Goal: Task Accomplishment & Management: Manage account settings

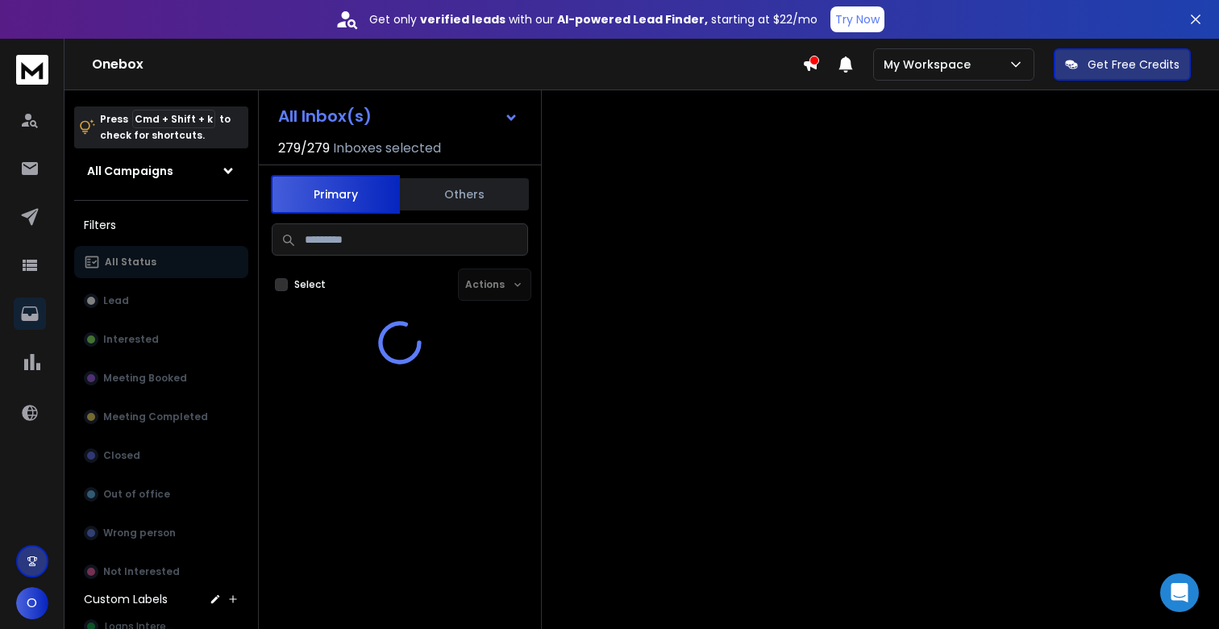
click at [352, 197] on button "Primary" at bounding box center [335, 194] width 129 height 39
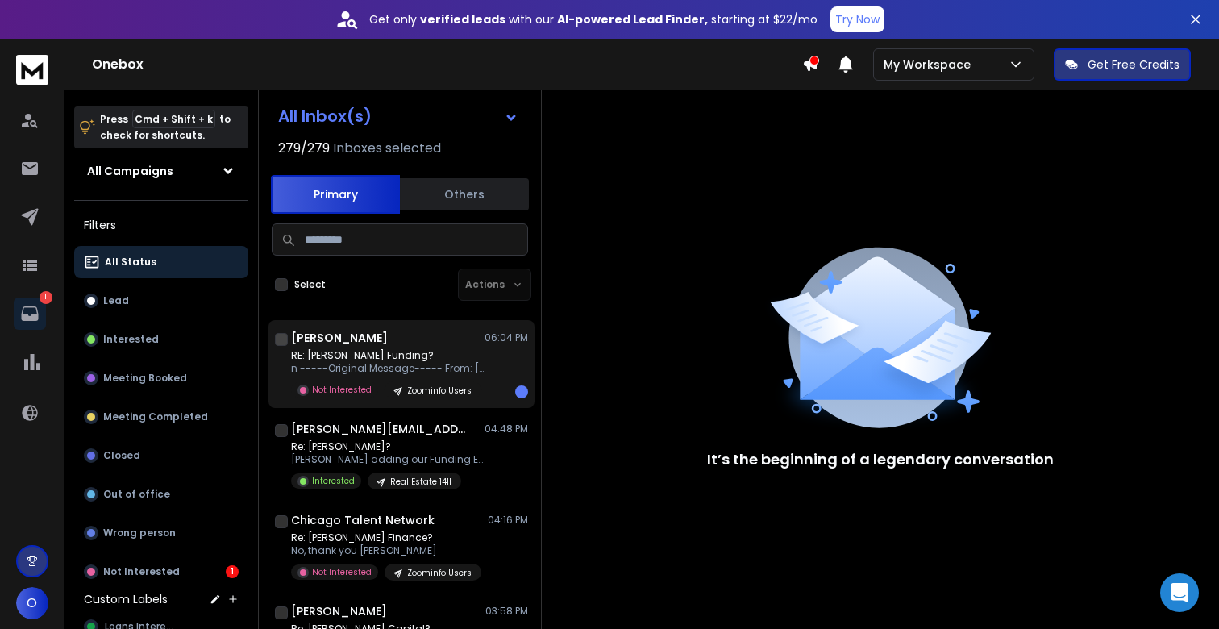
click at [459, 343] on div "[PERSON_NAME] 06:04 PM" at bounding box center [409, 338] width 237 height 16
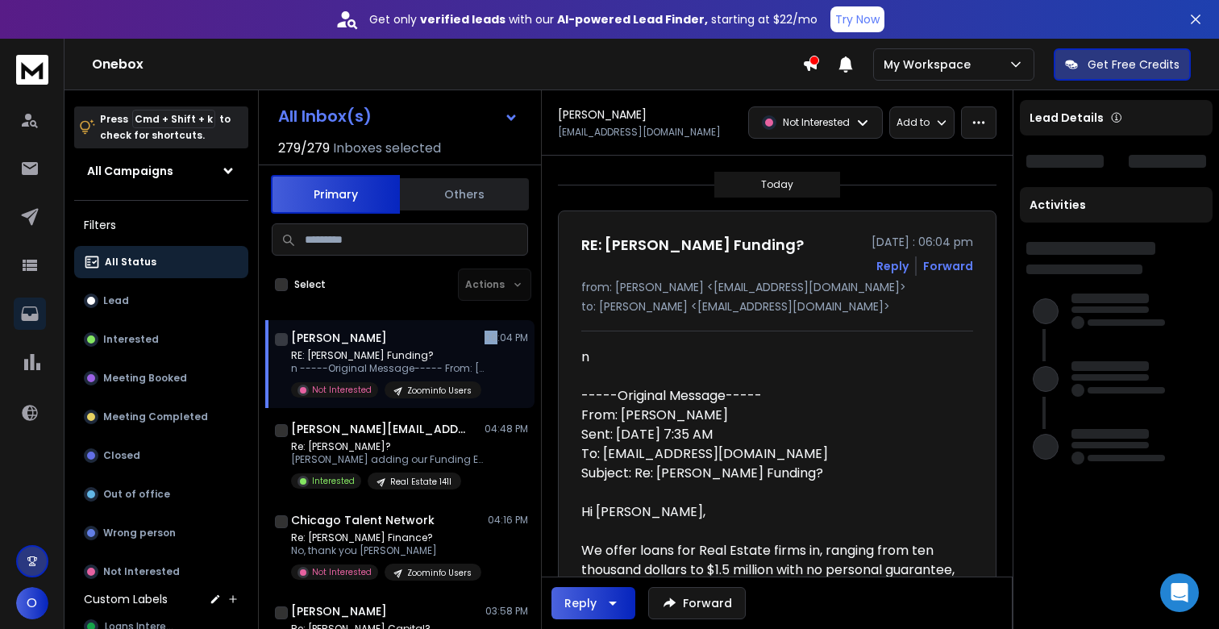
click at [454, 181] on button "Others" at bounding box center [464, 194] width 129 height 35
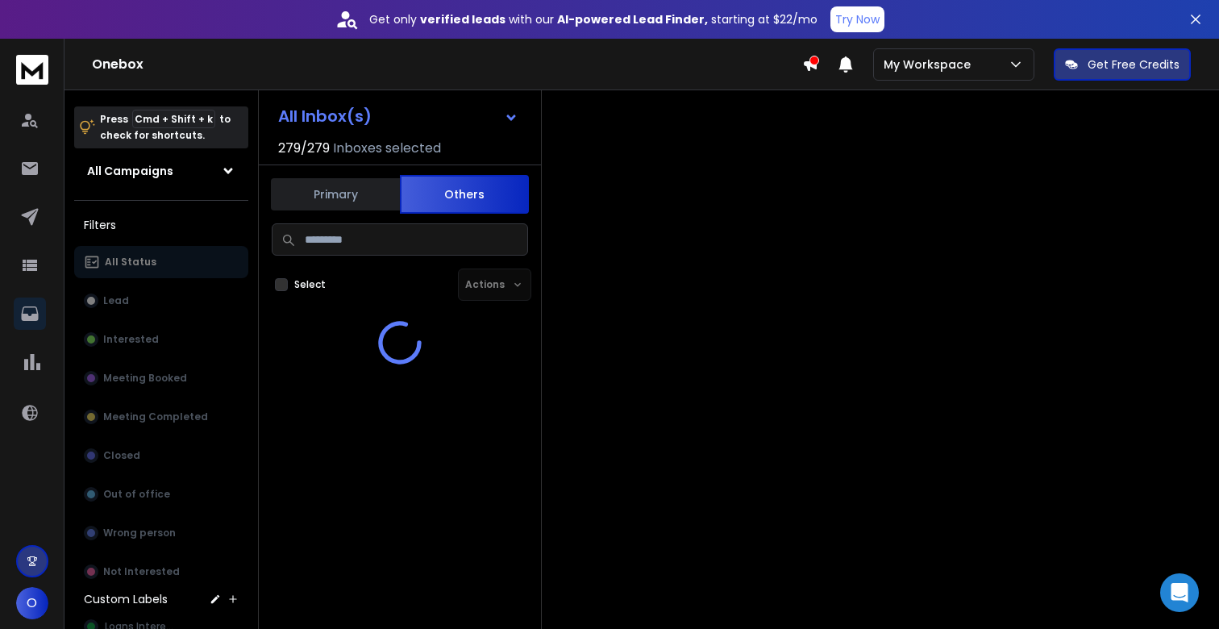
click at [452, 189] on button "Others" at bounding box center [464, 194] width 129 height 39
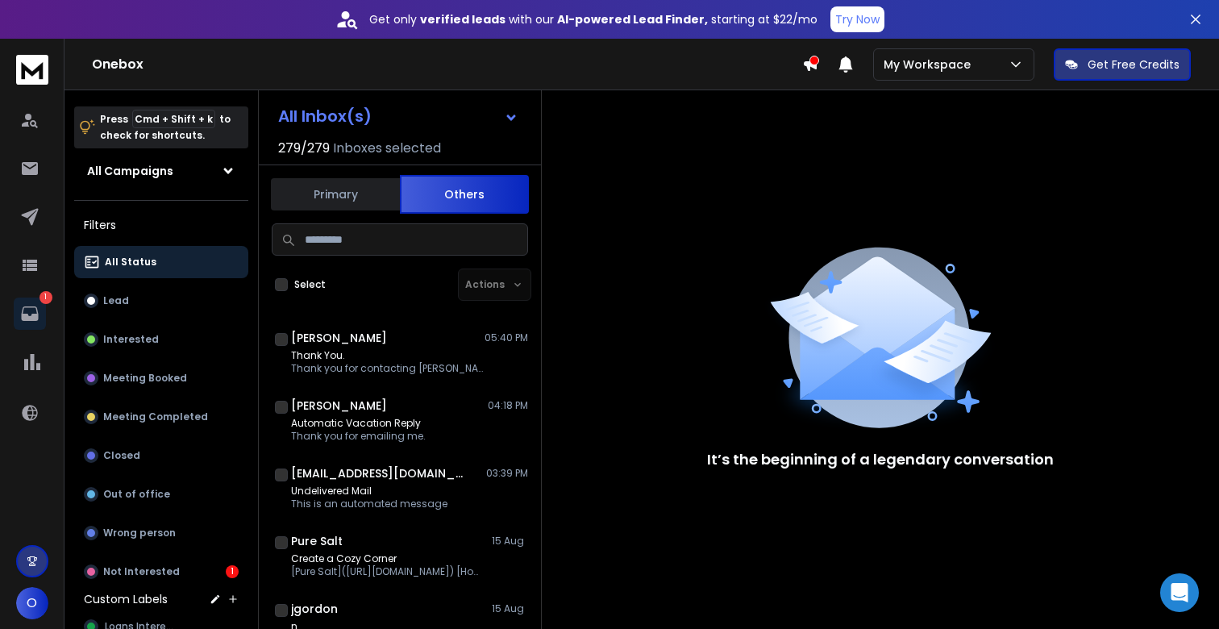
click at [349, 193] on button "Primary" at bounding box center [335, 194] width 129 height 35
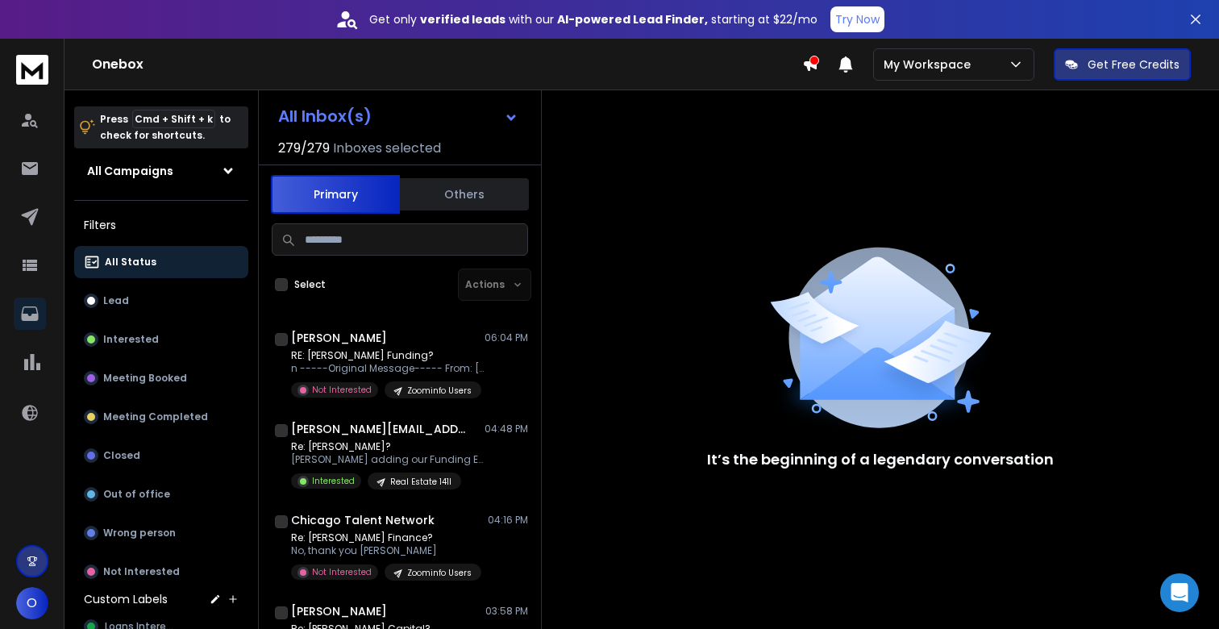
click at [462, 226] on input at bounding box center [400, 239] width 256 height 32
click at [459, 214] on div "Primary Others Select Actions [PERSON_NAME] 06:04 PM RE: [PERSON_NAME]? n -----…" at bounding box center [400, 480] width 282 height 604
click at [455, 206] on button "Others" at bounding box center [464, 194] width 129 height 35
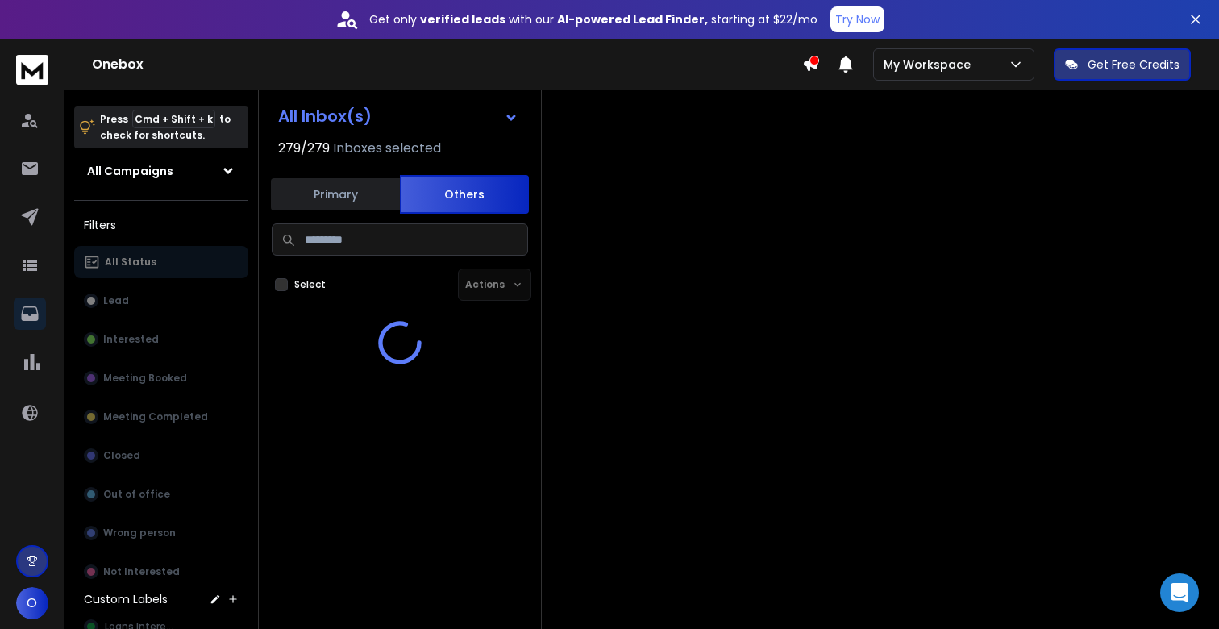
click at [455, 206] on button "Others" at bounding box center [464, 194] width 129 height 39
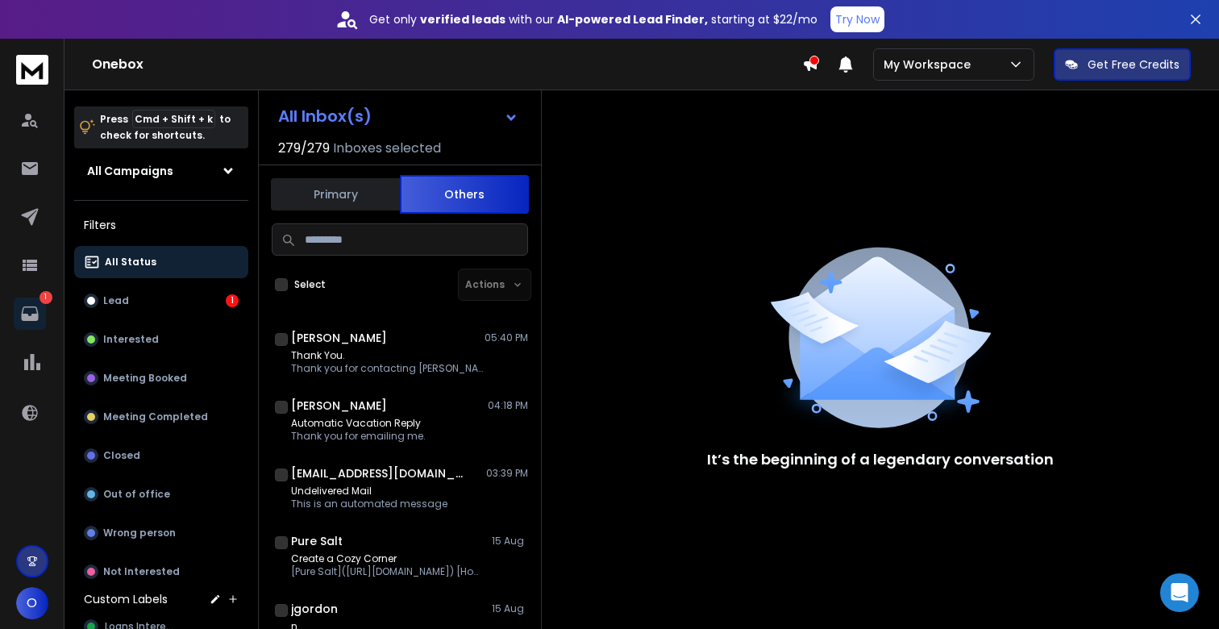
click at [356, 199] on button "Primary" at bounding box center [335, 194] width 129 height 35
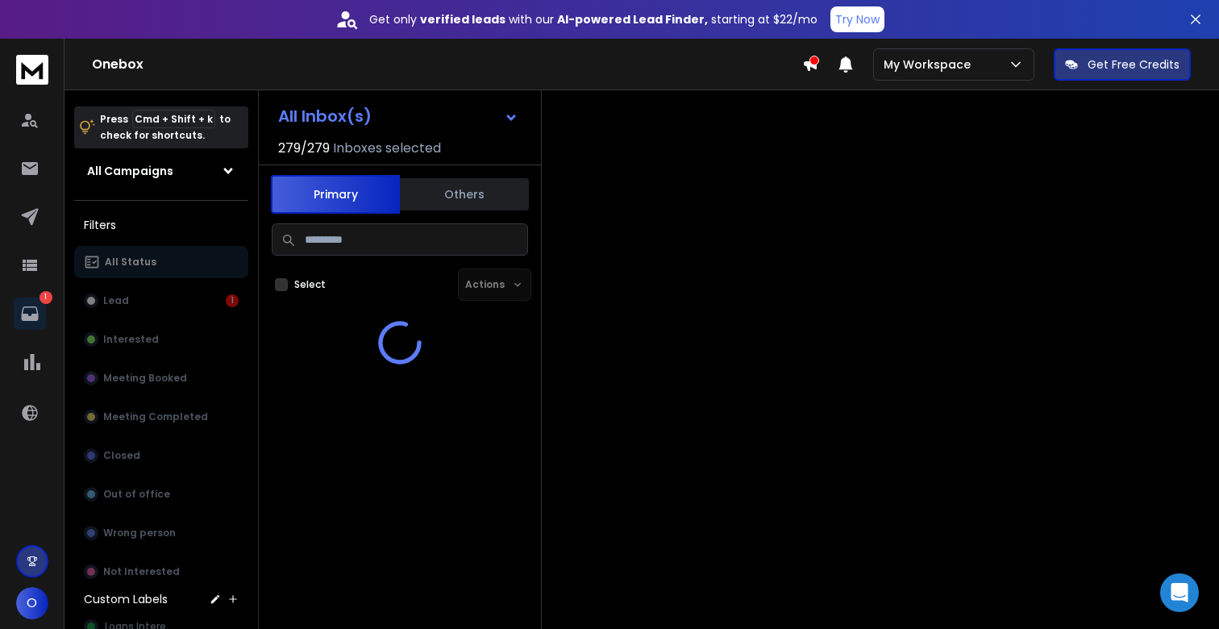
click at [356, 199] on button "Primary" at bounding box center [335, 194] width 129 height 39
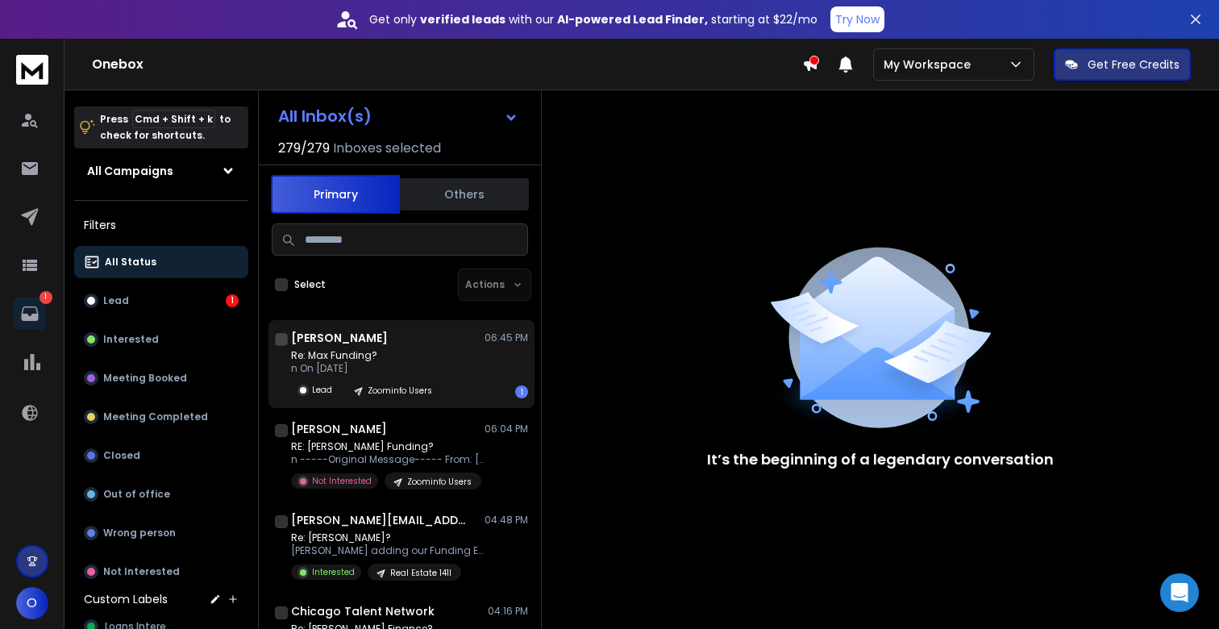
click at [452, 369] on div "Re: Max Funding? n On [DATE] Lead Zoominfo Users 1" at bounding box center [409, 373] width 237 height 49
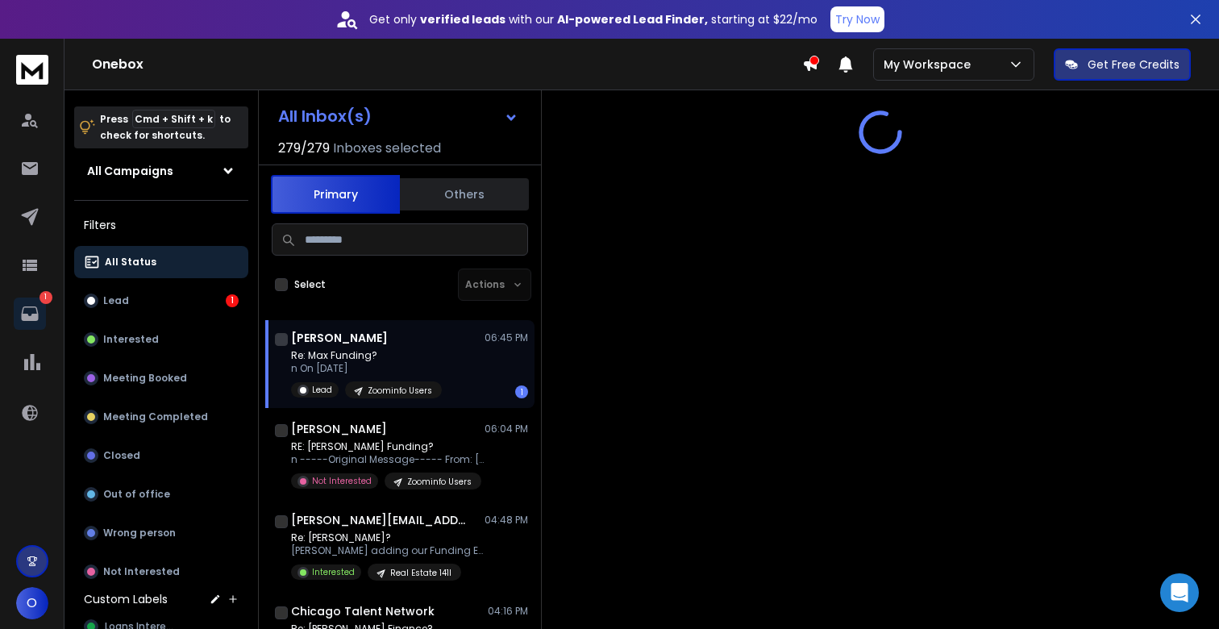
click at [452, 369] on div "Re: Max Funding? n On [DATE] Lead Zoominfo Users 1" at bounding box center [409, 373] width 237 height 49
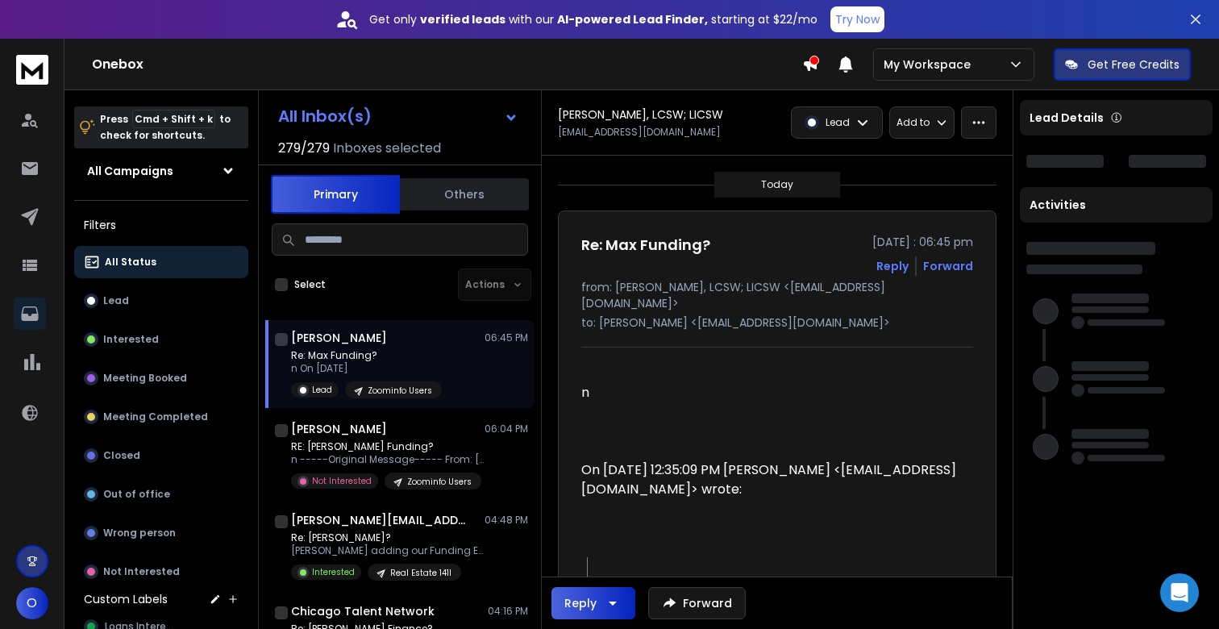
click at [467, 190] on button "Others" at bounding box center [464, 194] width 129 height 35
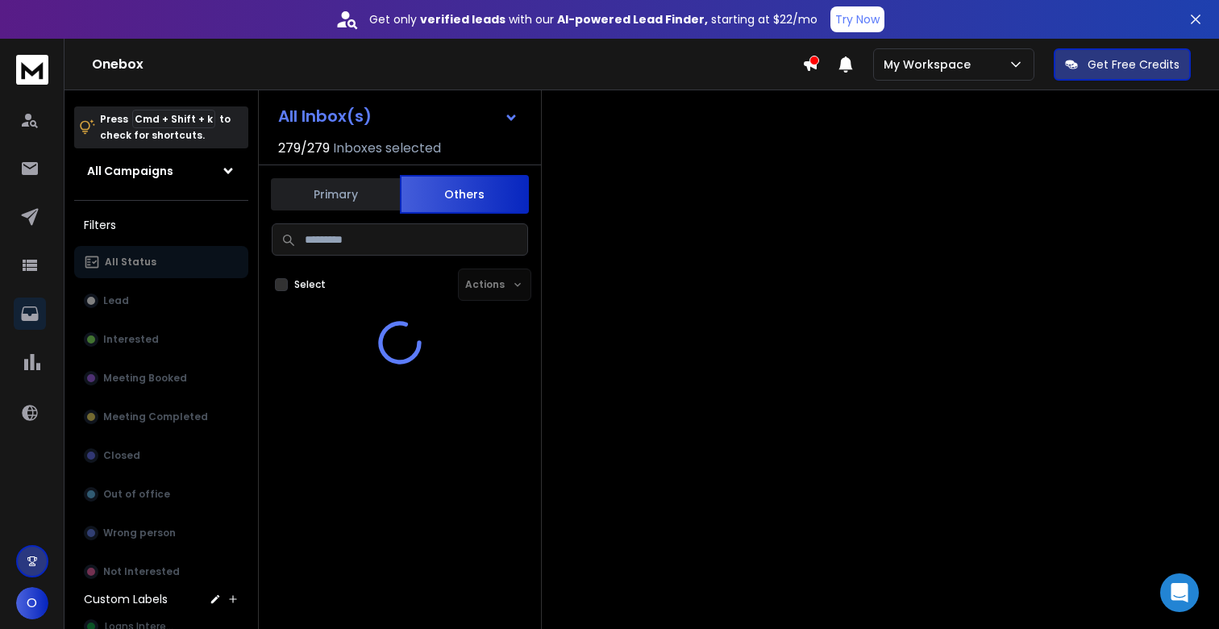
click at [467, 190] on button "Others" at bounding box center [464, 194] width 129 height 39
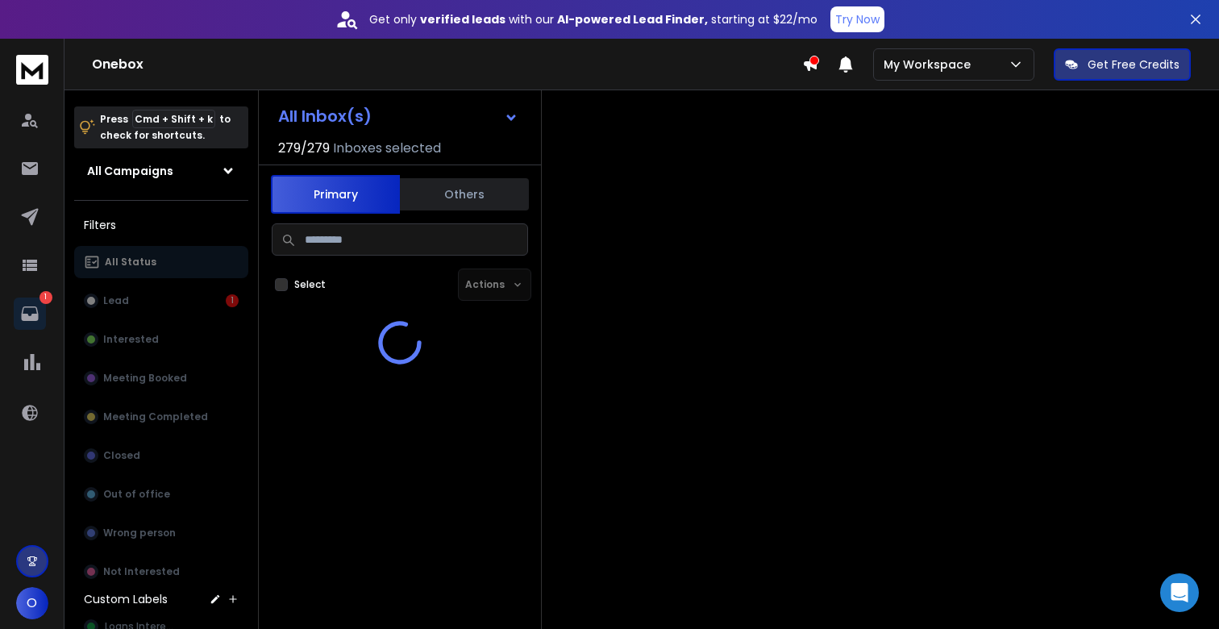
click at [343, 195] on button "Primary" at bounding box center [335, 194] width 129 height 39
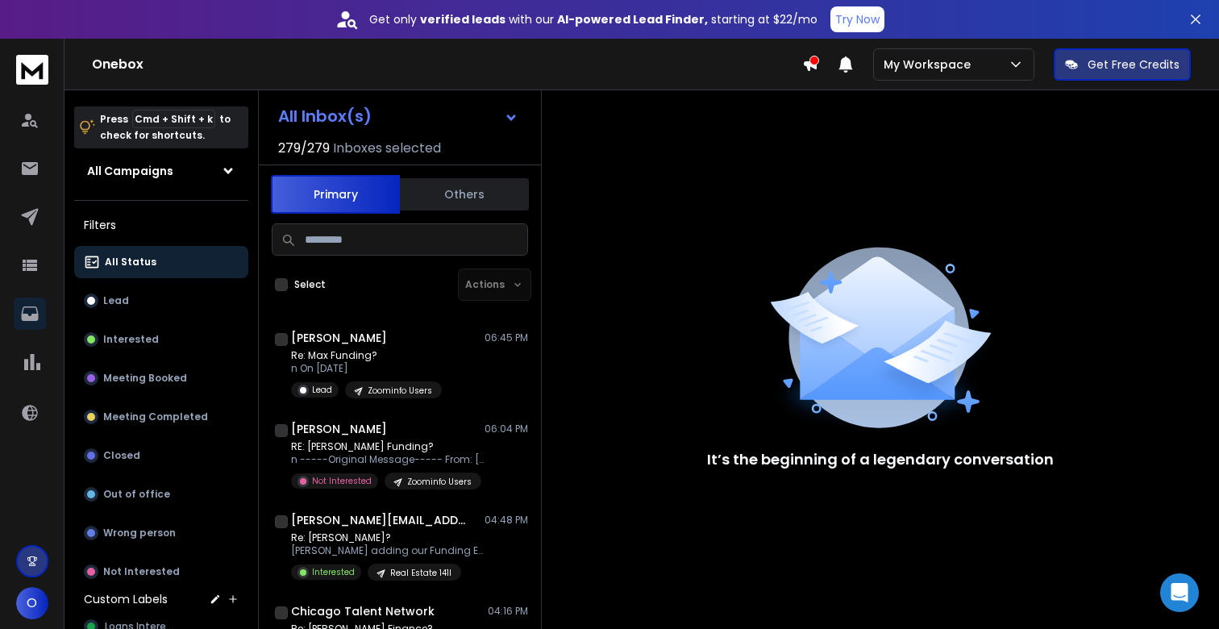
click at [448, 168] on div "All Inbox(s) 279 / 279 Inboxes selected Primary Others Select Actions [PERSON_N…" at bounding box center [400, 404] width 282 height 629
click at [448, 187] on button "Others" at bounding box center [464, 194] width 129 height 35
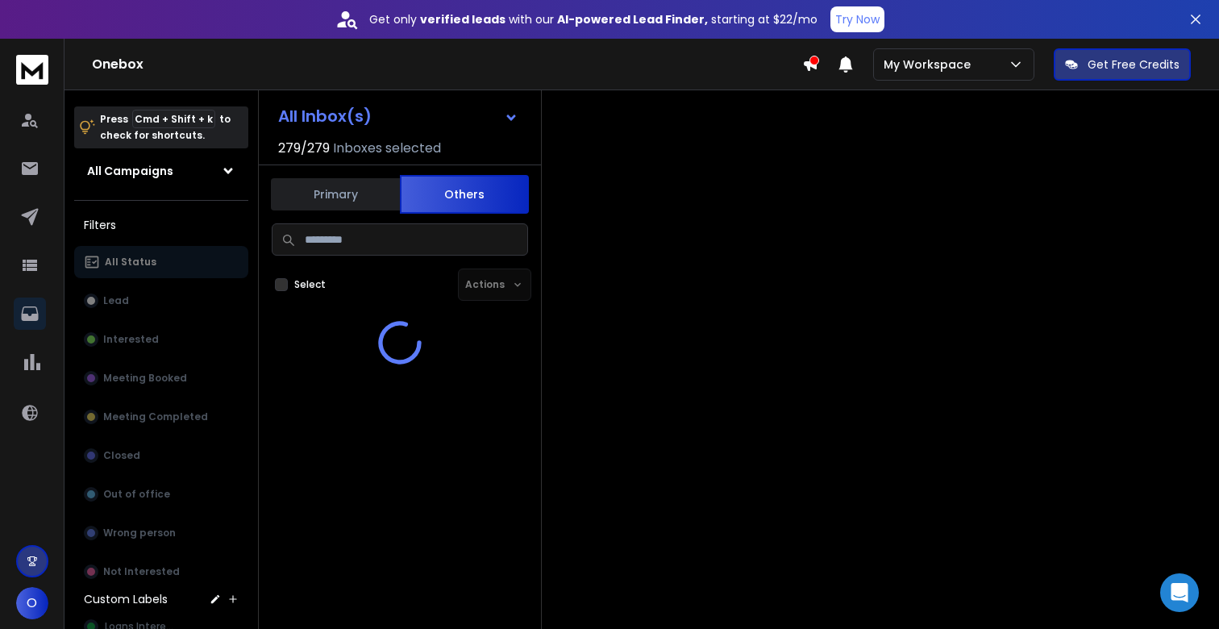
click at [314, 202] on button "Primary" at bounding box center [335, 194] width 129 height 35
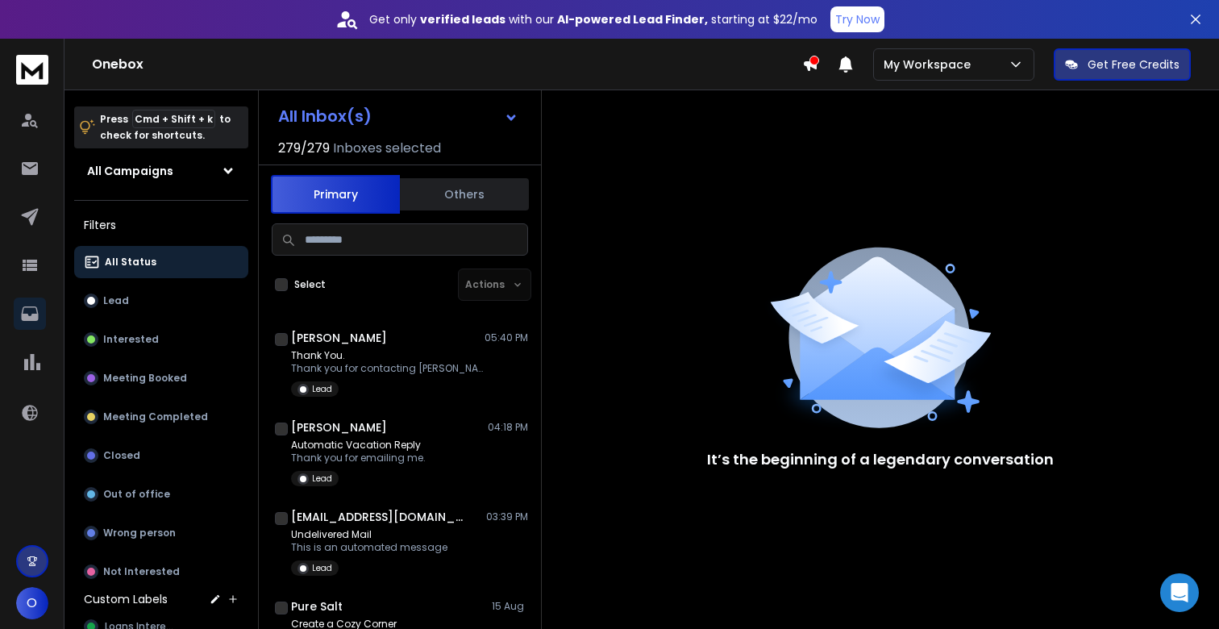
click at [314, 202] on button "Primary" at bounding box center [335, 194] width 129 height 39
